Goal: Task Accomplishment & Management: Use online tool/utility

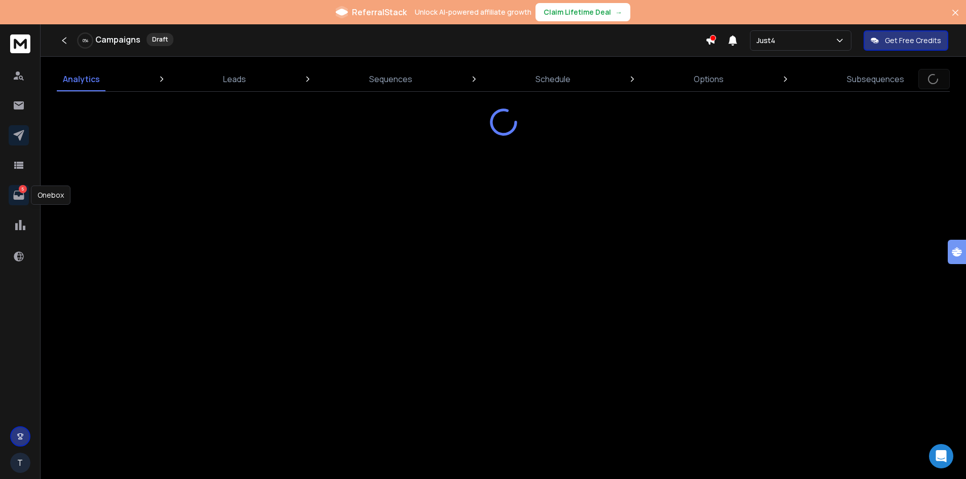
click at [17, 196] on icon at bounding box center [18, 195] width 11 height 9
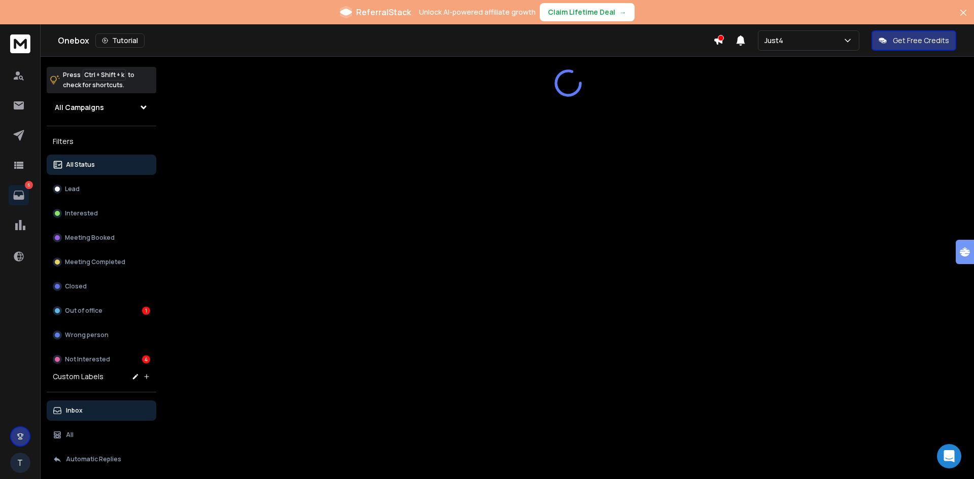
click at [85, 163] on p "All Status" at bounding box center [80, 165] width 29 height 8
click at [961, 10] on icon "Close banner" at bounding box center [963, 13] width 6 height 6
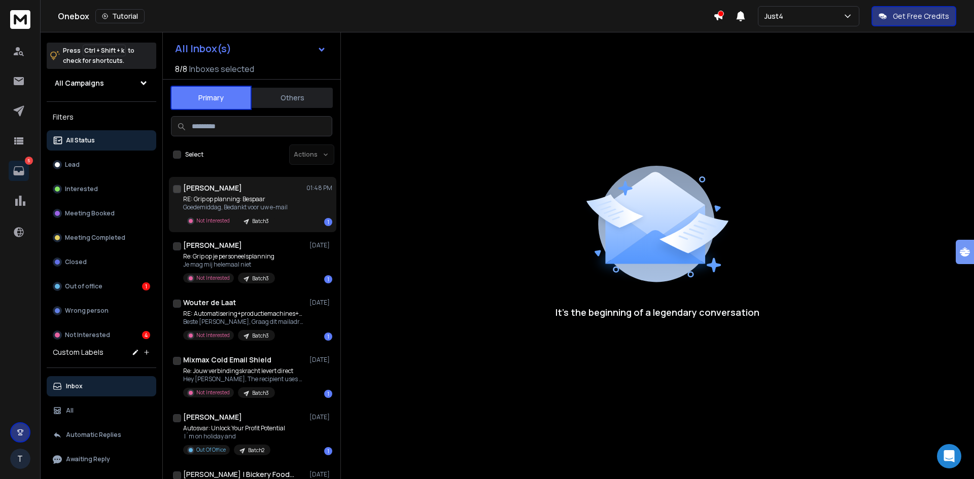
click at [228, 205] on p "Goedemiddag, Bedankt voor uw e-mail" at bounding box center [235, 207] width 105 height 8
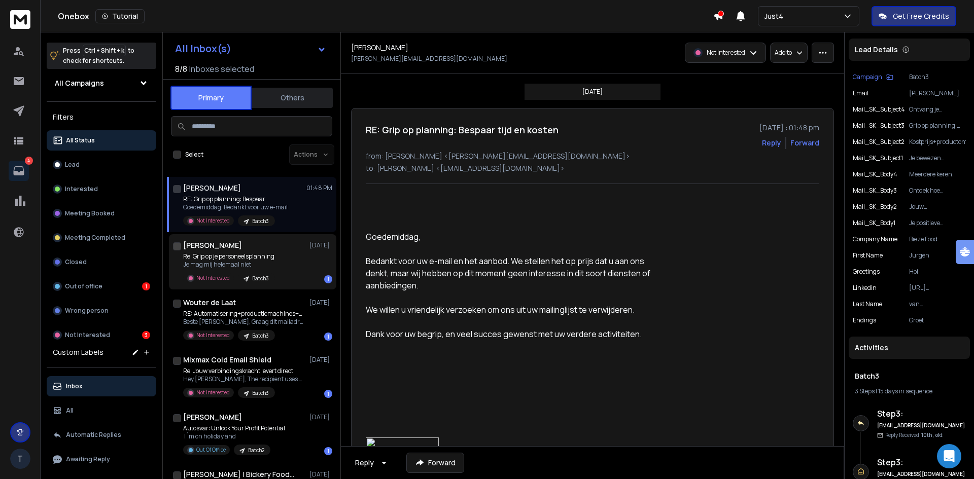
click at [240, 253] on p "Re: Grip op je personeelsplanning" at bounding box center [229, 257] width 92 height 8
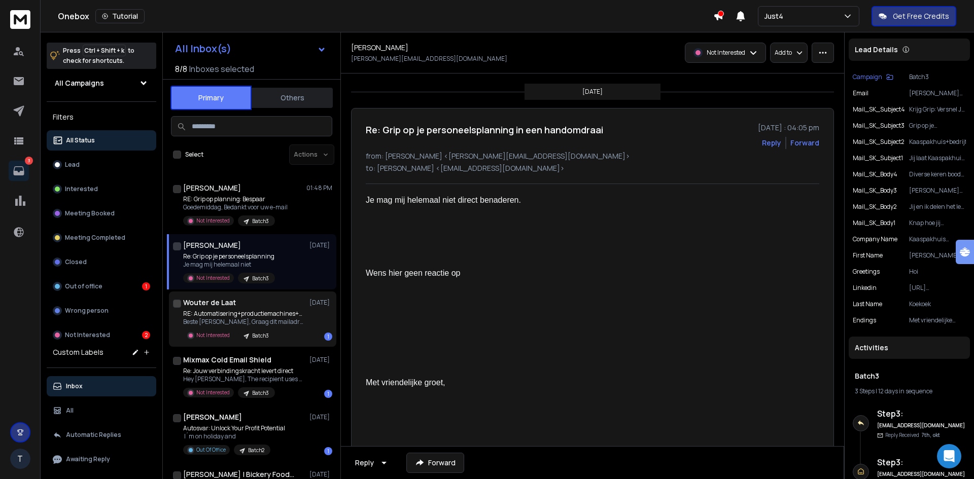
click at [233, 305] on h1 "Wouter de Laat" at bounding box center [209, 303] width 53 height 10
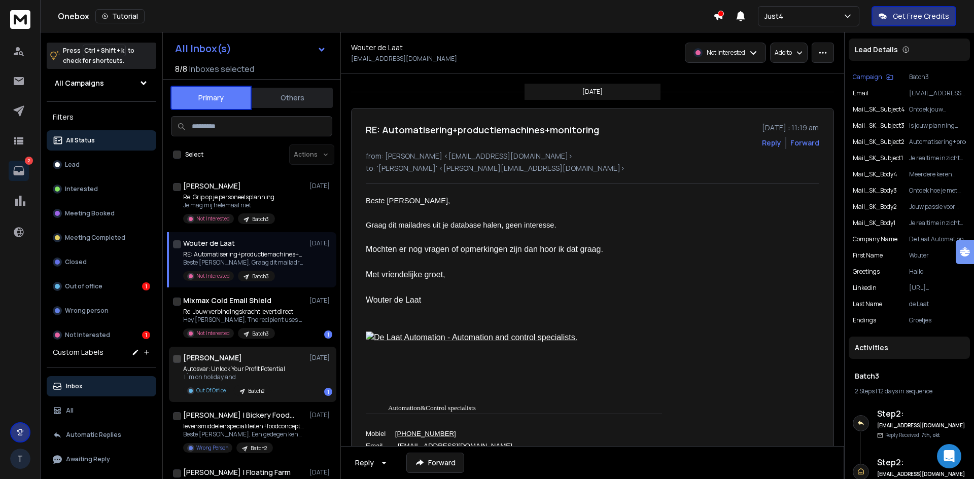
scroll to position [101, 0]
